Goal: Check status: Check status

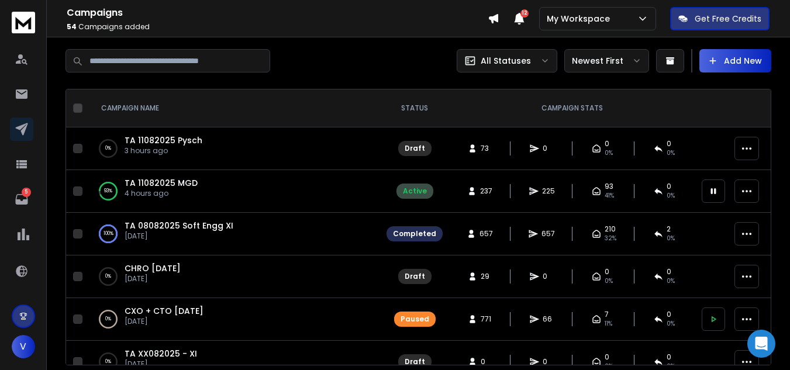
click at [167, 176] on td "93 % TA 11082025 MGD 4 hours ago" at bounding box center [233, 191] width 292 height 43
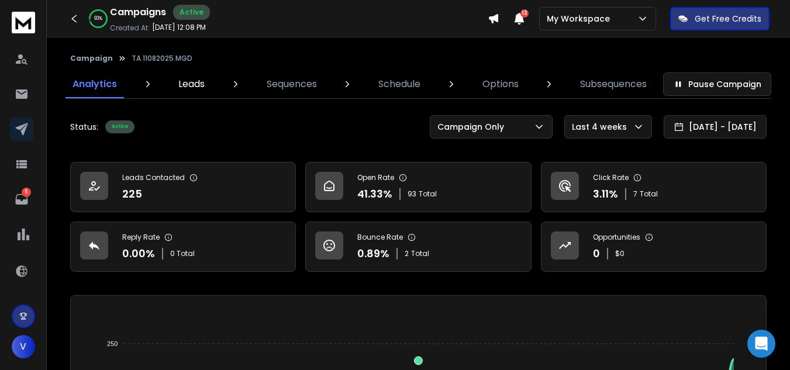
click at [182, 85] on p "Leads" at bounding box center [191, 84] width 26 height 14
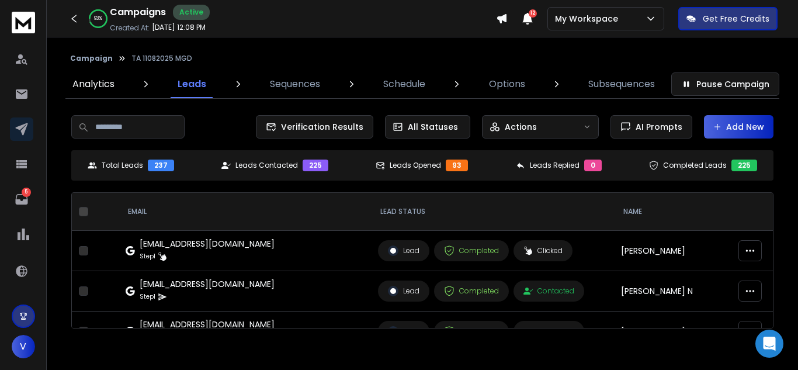
click at [103, 89] on p "Analytics" at bounding box center [93, 84] width 42 height 14
